Goal: Task Accomplishment & Management: Manage account settings

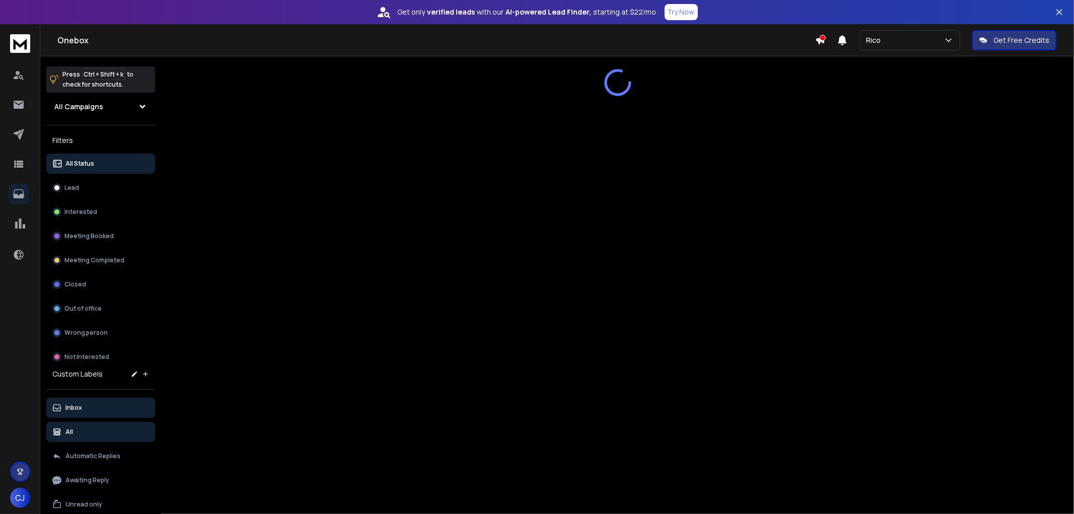
click at [111, 437] on button "All" at bounding box center [100, 432] width 109 height 20
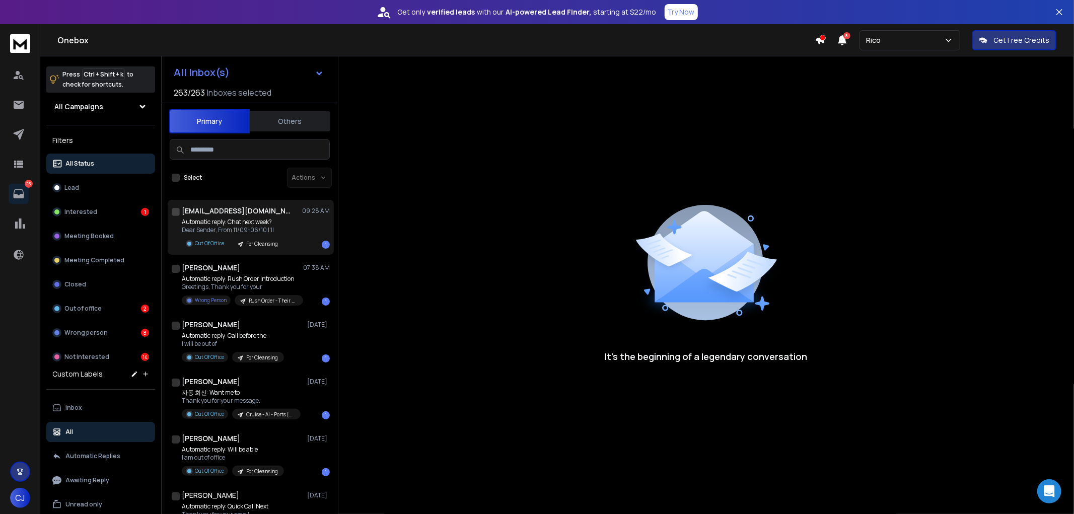
click at [258, 230] on p "Dear Sender, From 11/09-06/10 I'll" at bounding box center [233, 230] width 102 height 8
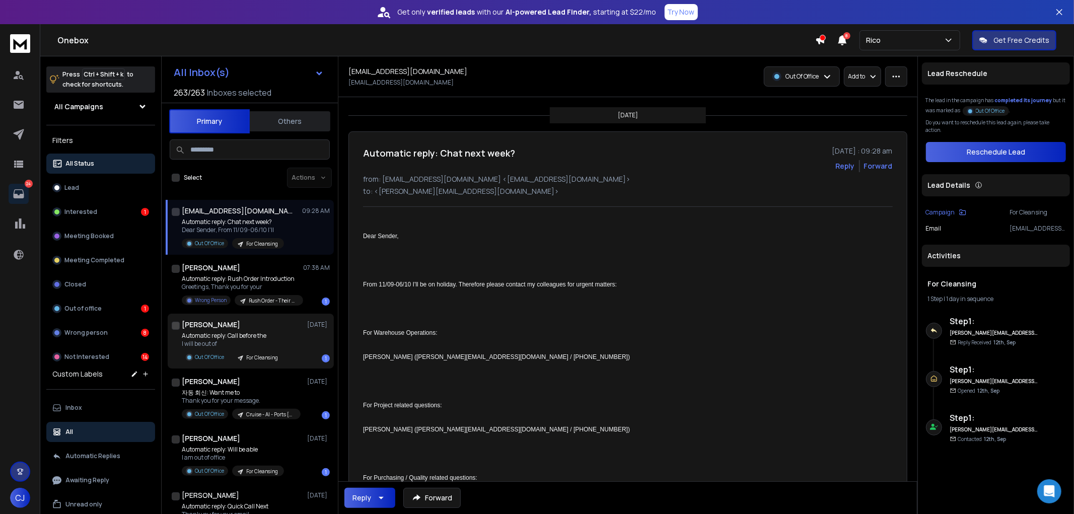
click at [250, 327] on div "Michael Von Wald 11 Sep" at bounding box center [256, 325] width 148 height 10
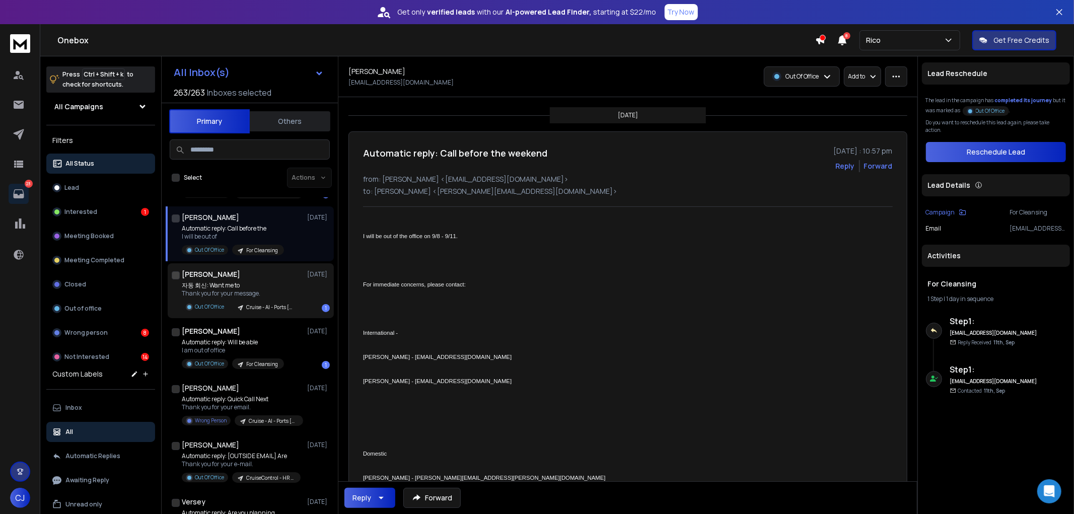
scroll to position [112, 0]
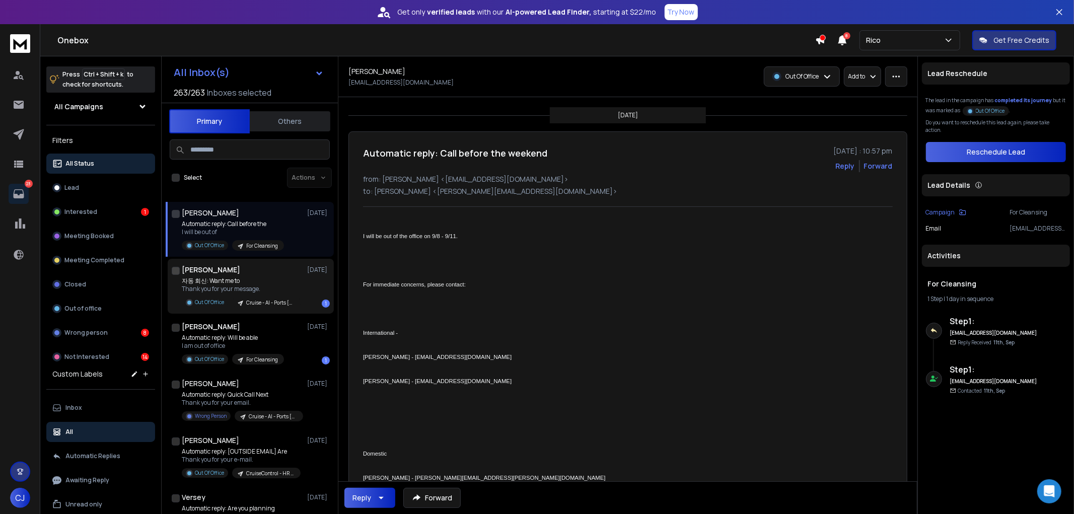
click at [269, 274] on div "Vera Pires 11 Sep" at bounding box center [256, 270] width 148 height 10
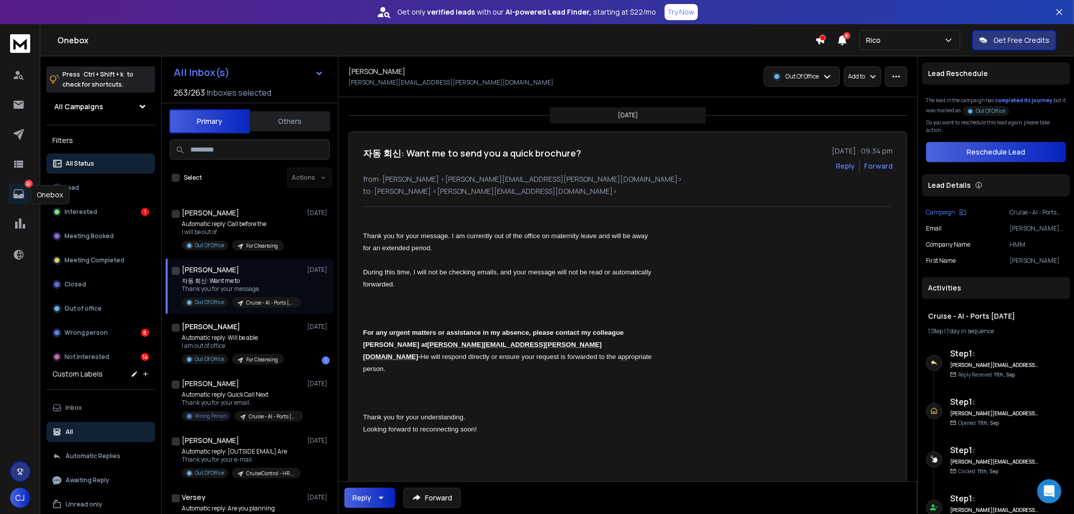
click at [25, 195] on link "22" at bounding box center [19, 194] width 20 height 20
click at [16, 199] on icon at bounding box center [19, 194] width 12 height 12
click at [21, 189] on icon at bounding box center [19, 194] width 12 height 12
click at [74, 412] on div "Inbox" at bounding box center [67, 408] width 30 height 12
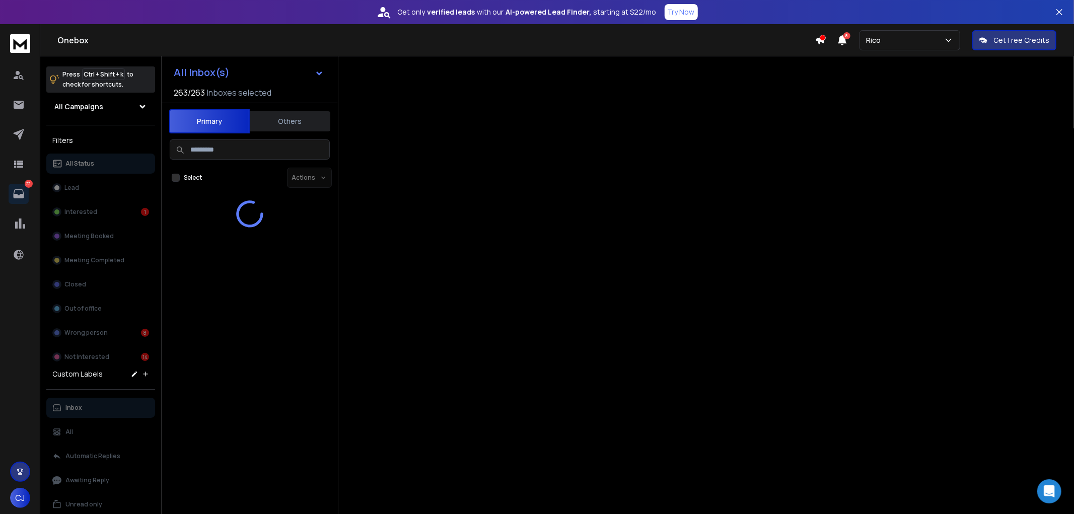
scroll to position [0, 0]
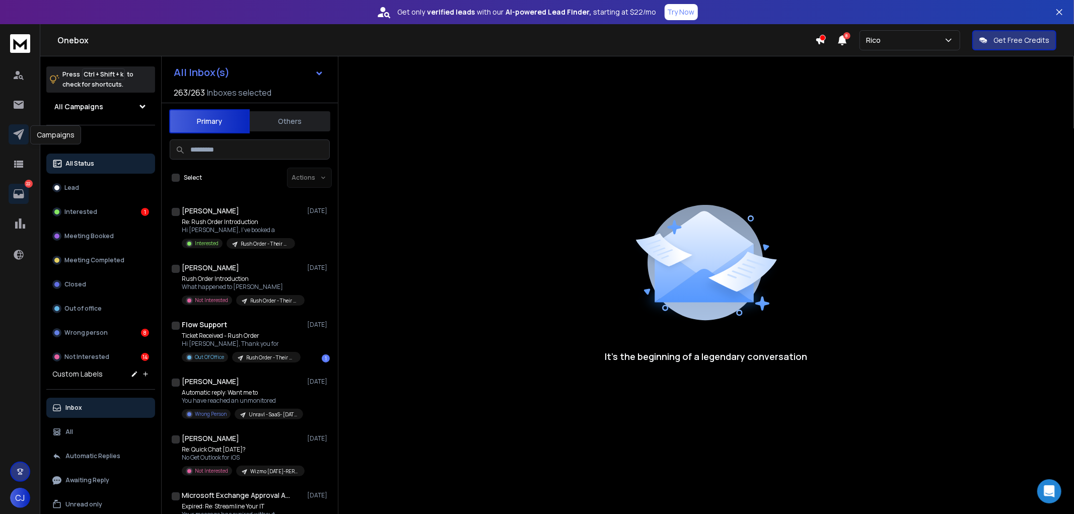
click at [16, 129] on icon at bounding box center [19, 134] width 12 height 12
click at [512, 287] on div "It’s the beginning of a legendary conversation" at bounding box center [707, 274] width 736 height 437
